Goal: Task Accomplishment & Management: Manage account settings

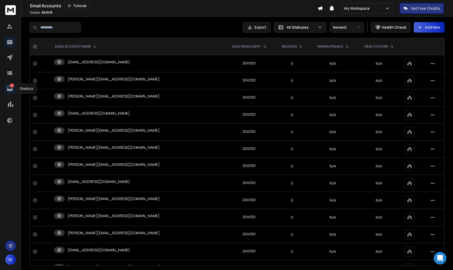
click at [6, 91] on link "14" at bounding box center [9, 88] width 11 height 11
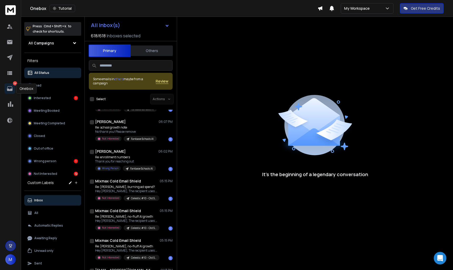
scroll to position [384, 0]
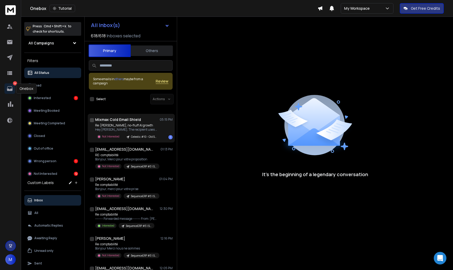
click at [148, 141] on div "Mixmax Cold Email Shield 05:15 PM Re: [PERSON_NAME], no-fluff AI growth Hey [PE…" at bounding box center [131, 128] width 87 height 29
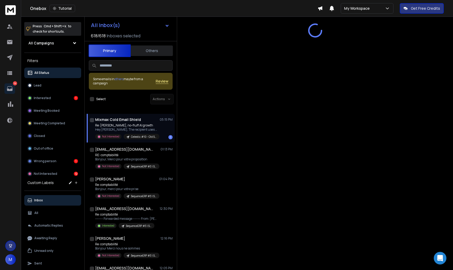
scroll to position [287, 0]
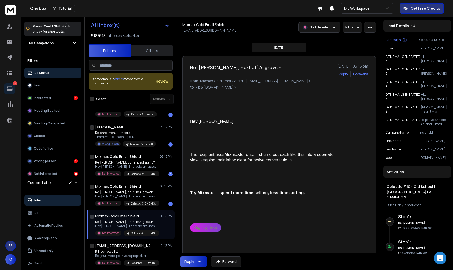
click at [134, 216] on h1 "Mixmax Cold Email Shield" at bounding box center [117, 216] width 44 height 5
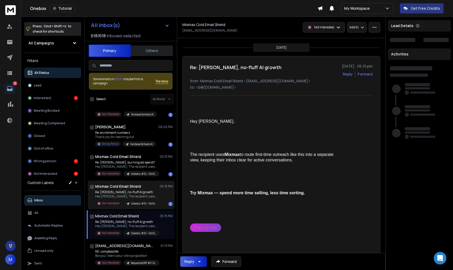
click at [135, 209] on div "Mixmax Cold Email Shield 05:15 PM Re: [PERSON_NAME], no-fluff AI growth Hey [PE…" at bounding box center [131, 195] width 87 height 29
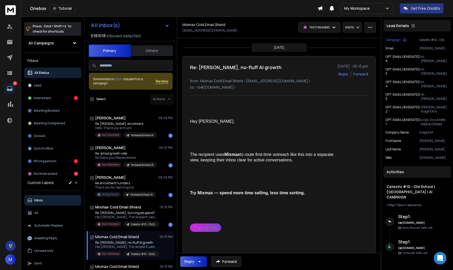
scroll to position [222, 0]
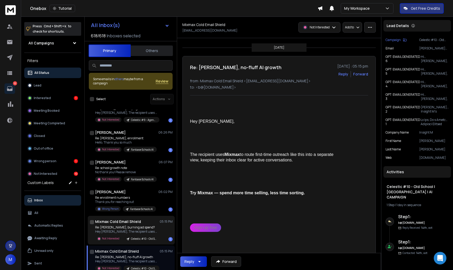
click at [127, 230] on p "Hey [PERSON_NAME], The recipient uses Mixmax" at bounding box center [126, 232] width 63 height 4
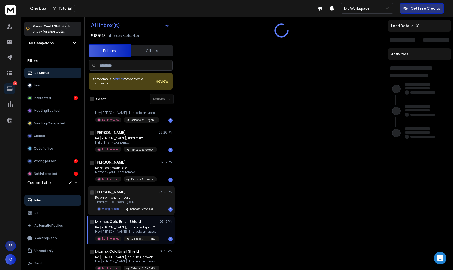
click at [147, 202] on p "Thank you for reaching out" at bounding box center [125, 202] width 61 height 4
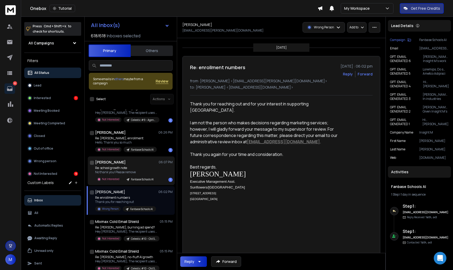
click at [157, 176] on div "Re: school growth note No thank you! Please remove Not Interested Fanbase Schoo…" at bounding box center [126, 174] width 62 height 16
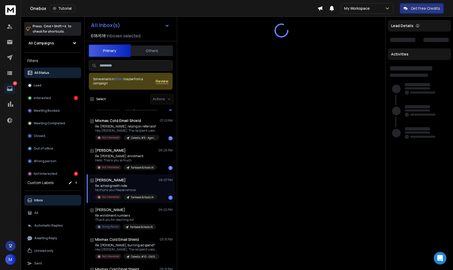
scroll to position [203, 0]
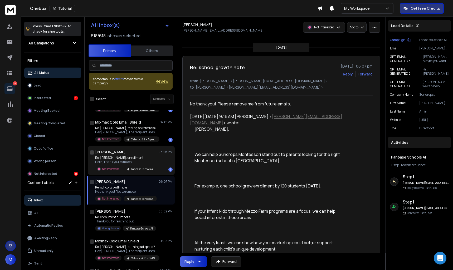
click at [160, 164] on div "Re: [PERSON_NAME], enrollment Hello, Thank you so much Not Interested Fanbase S…" at bounding box center [133, 164] width 77 height 16
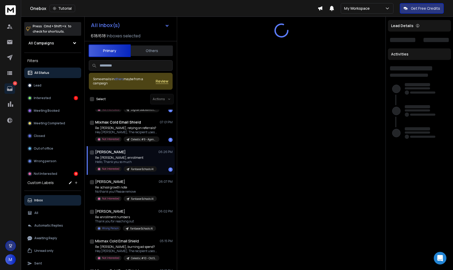
scroll to position [171, 0]
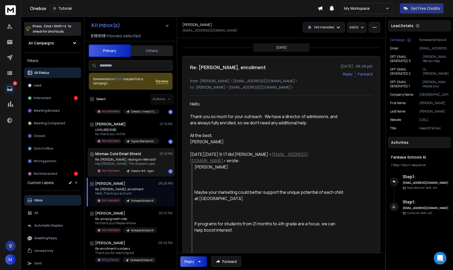
click at [160, 163] on div "Re: [PERSON_NAME], relying on referrals? Hey [PERSON_NAME], The recipient uses …" at bounding box center [133, 166] width 77 height 16
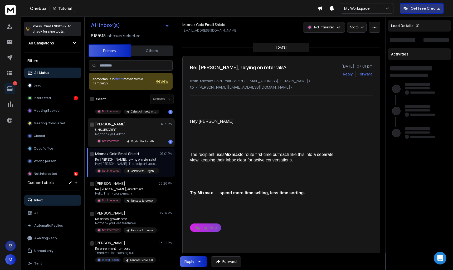
click at [159, 141] on div "Digital Blacksmiths #4 - Amazon | AI Campaign | 6 steps [old]" at bounding box center [142, 142] width 36 height 6
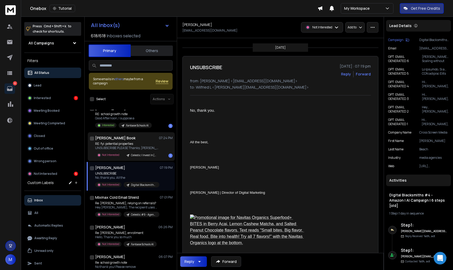
click at [156, 145] on p "RE: fyi: potential properties" at bounding box center [126, 144] width 63 height 4
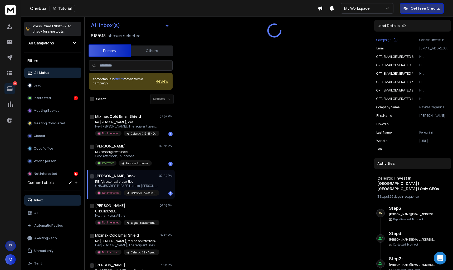
scroll to position [90, 0]
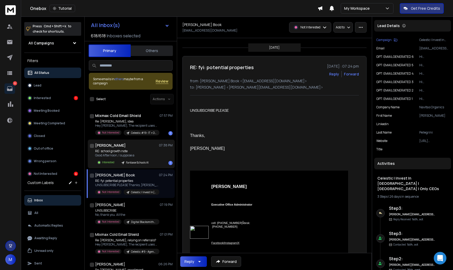
click at [150, 161] on div "Fanbase Schools AI" at bounding box center [135, 163] width 33 height 6
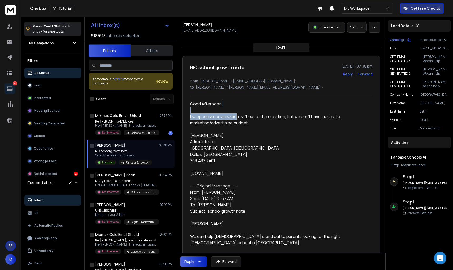
drag, startPoint x: 236, startPoint y: 114, endPoint x: 261, endPoint y: 113, distance: 24.8
click at [261, 113] on div "Good Afternoon, I suppose a conversation isn't out of the question, but we don'…" at bounding box center [269, 226] width 158 height 251
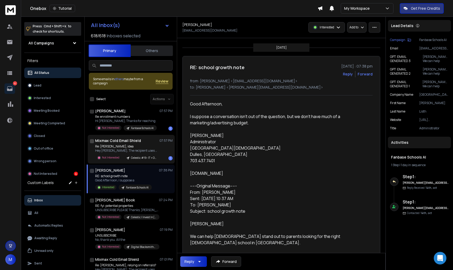
scroll to position [54, 0]
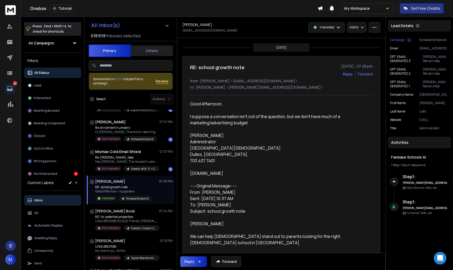
click at [141, 177] on div "[PERSON_NAME] 07:38 PM RE: school growth note Good Afternoon, I suppose a Inter…" at bounding box center [131, 190] width 87 height 29
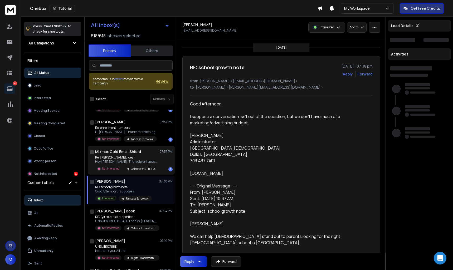
click at [141, 173] on div "Mixmax Cold Email Shield 07:57 PM Re: [PERSON_NAME], idea Hey [PERSON_NAME], Th…" at bounding box center [131, 160] width 87 height 29
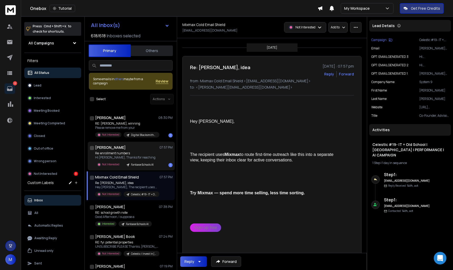
click at [146, 170] on div "[PERSON_NAME] 07:57 PM Re: enrollment numbers Hi [PERSON_NAME], Thanks for reac…" at bounding box center [131, 156] width 87 height 29
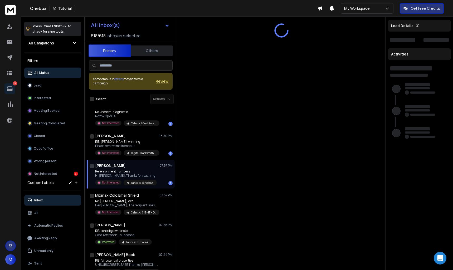
scroll to position [7, 0]
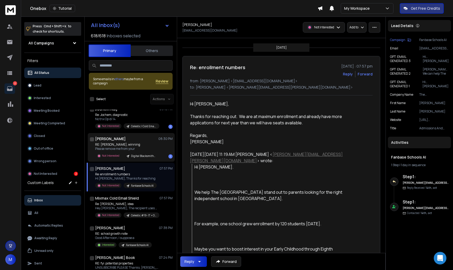
click at [151, 156] on p "Digital Blacksmiths Law Firms #1" at bounding box center [143, 156] width 25 height 4
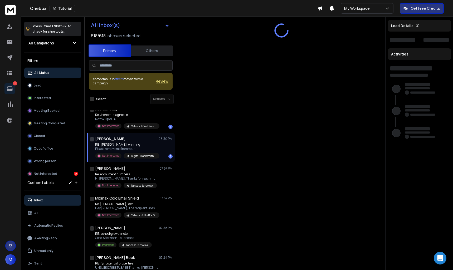
scroll to position [0, 0]
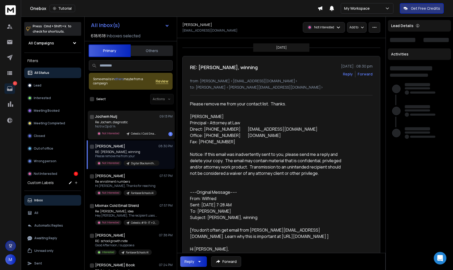
click at [155, 134] on p "Celestic | Cold Email Audit #1 | Instantly Warmup | English + [GEOGRAPHIC_DATA]…" at bounding box center [143, 134] width 25 height 4
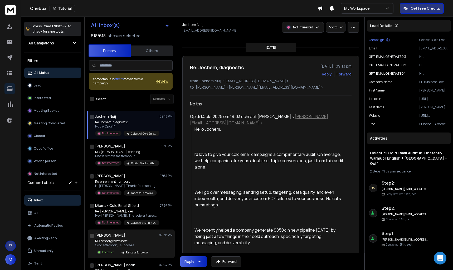
click at [148, 241] on p "RE: school growth note" at bounding box center [123, 241] width 57 height 4
